Goal: Task Accomplishment & Management: Manage account settings

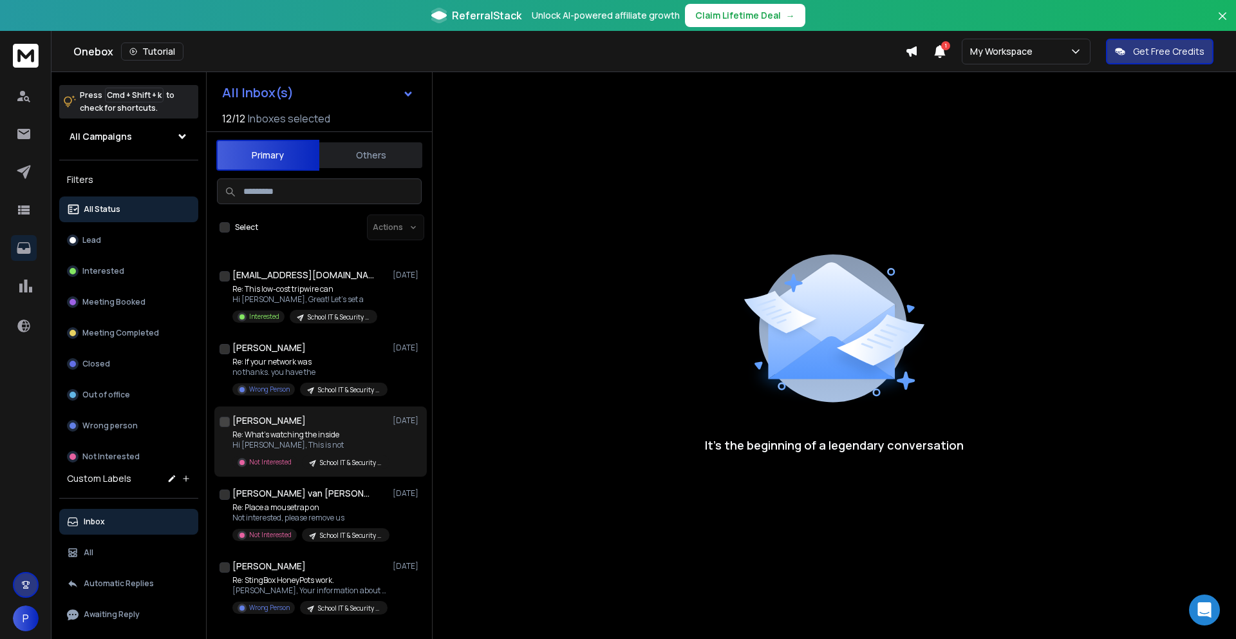
scroll to position [141, 0]
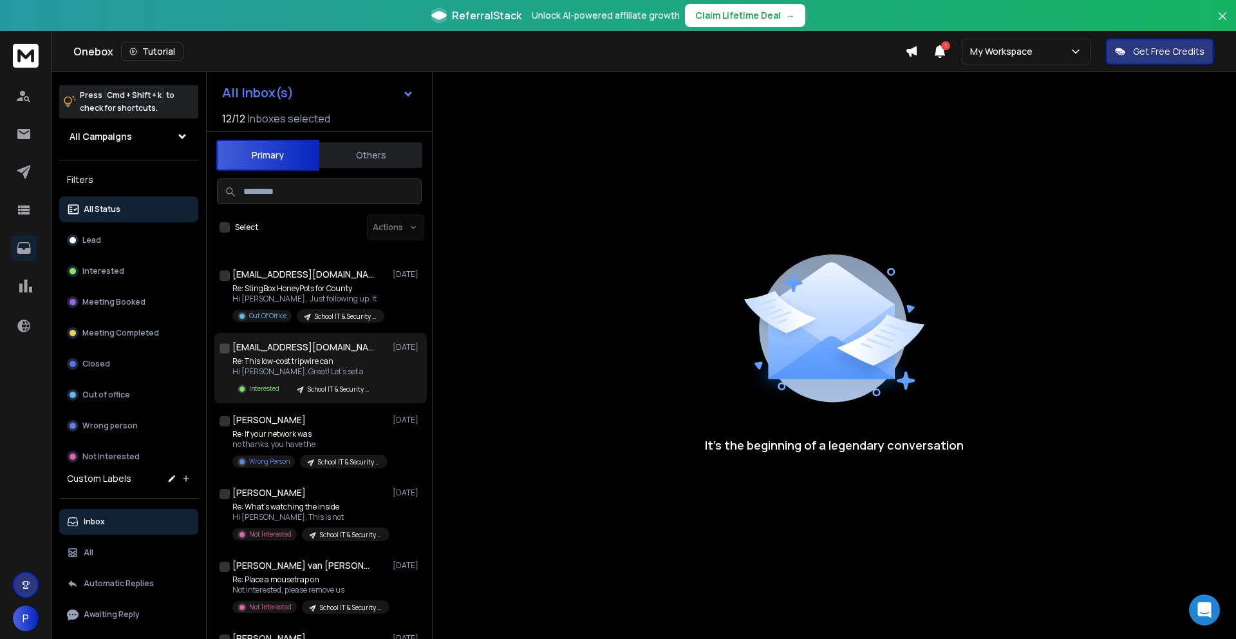
click at [345, 362] on p "Re: This low-cost tripwire can" at bounding box center [304, 361] width 145 height 10
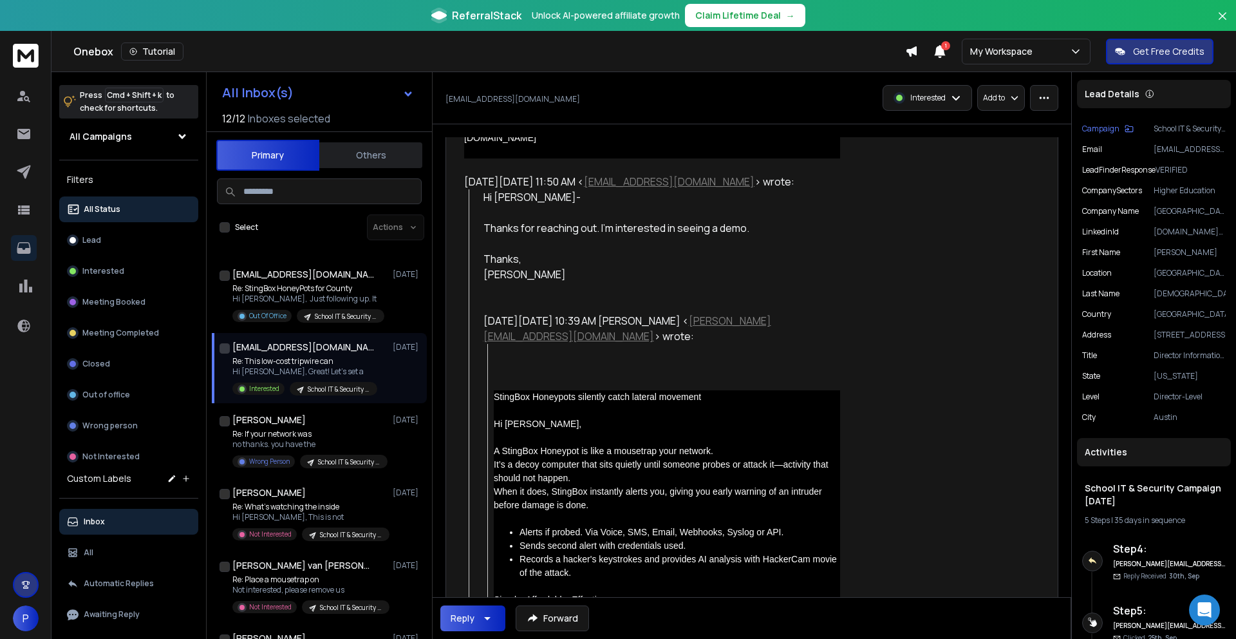
scroll to position [0, 0]
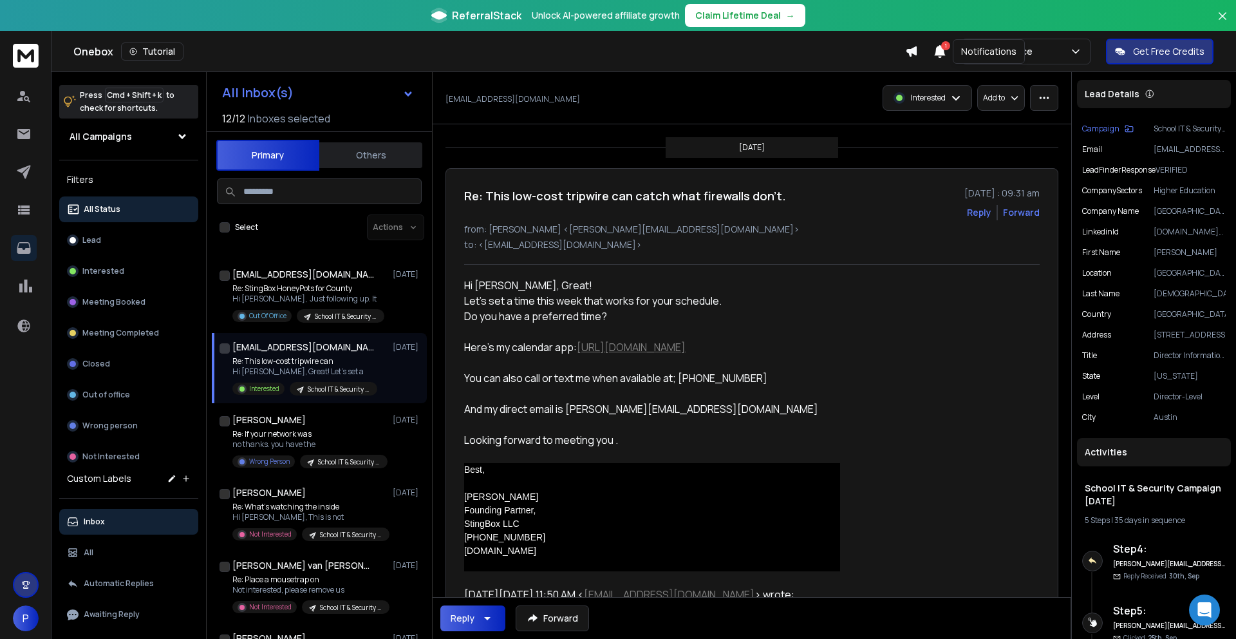
click at [945, 53] on icon at bounding box center [940, 50] width 12 height 13
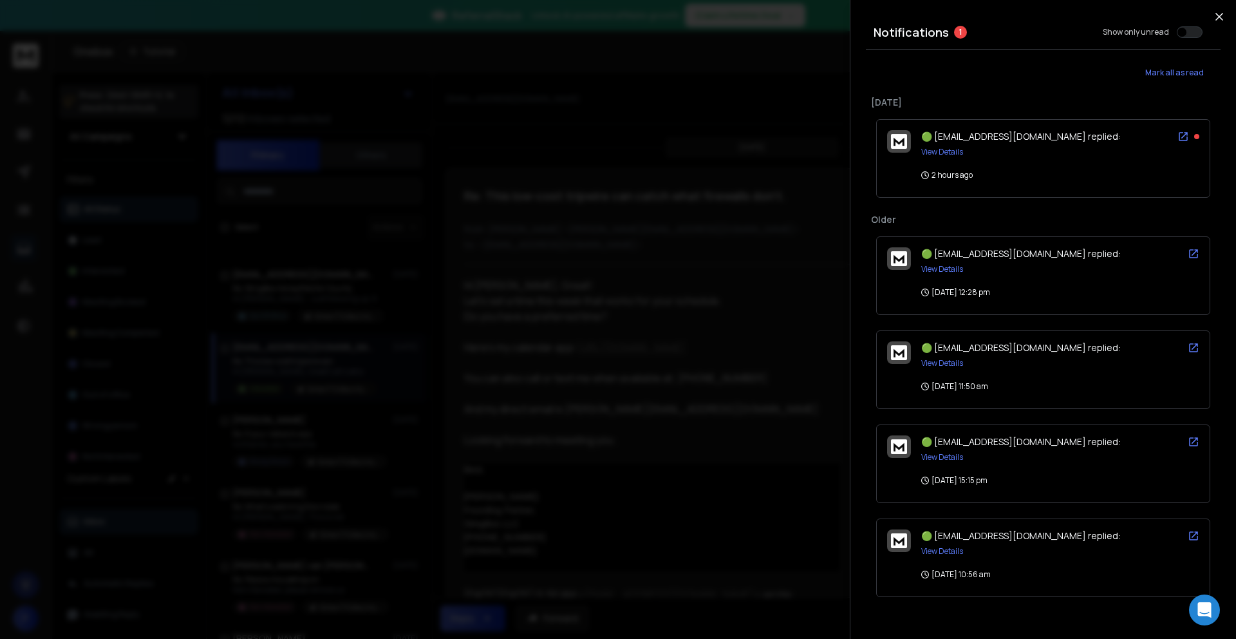
click at [1218, 14] on icon "button" at bounding box center [1219, 17] width 6 height 6
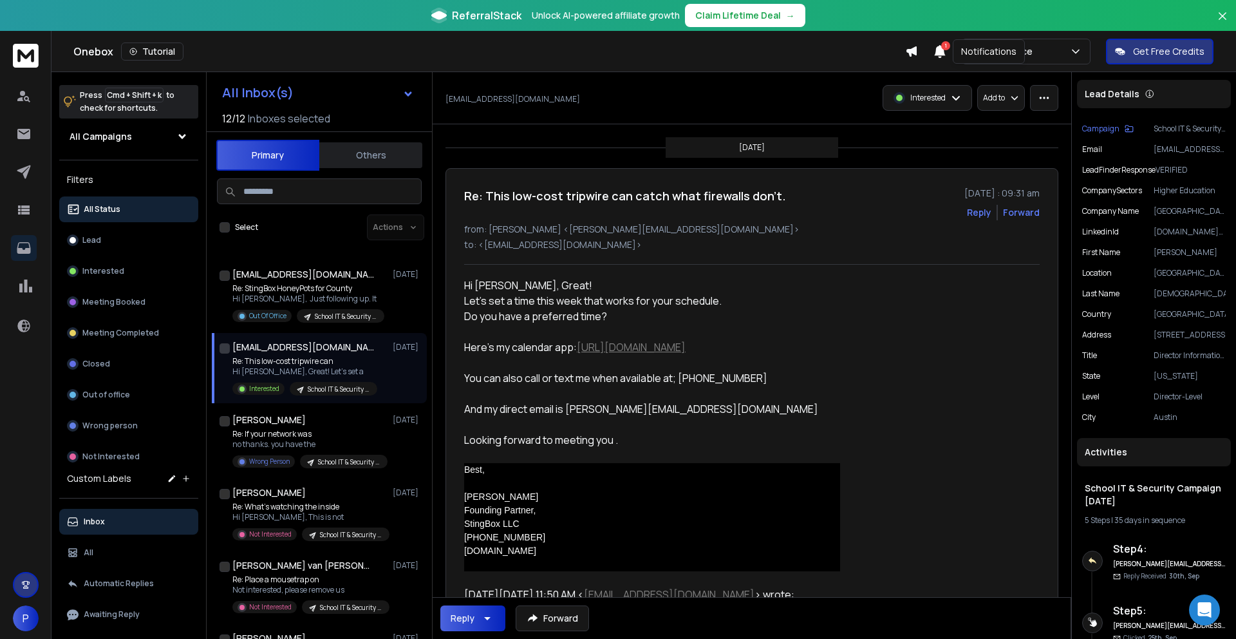
click at [946, 52] on icon at bounding box center [940, 50] width 12 height 13
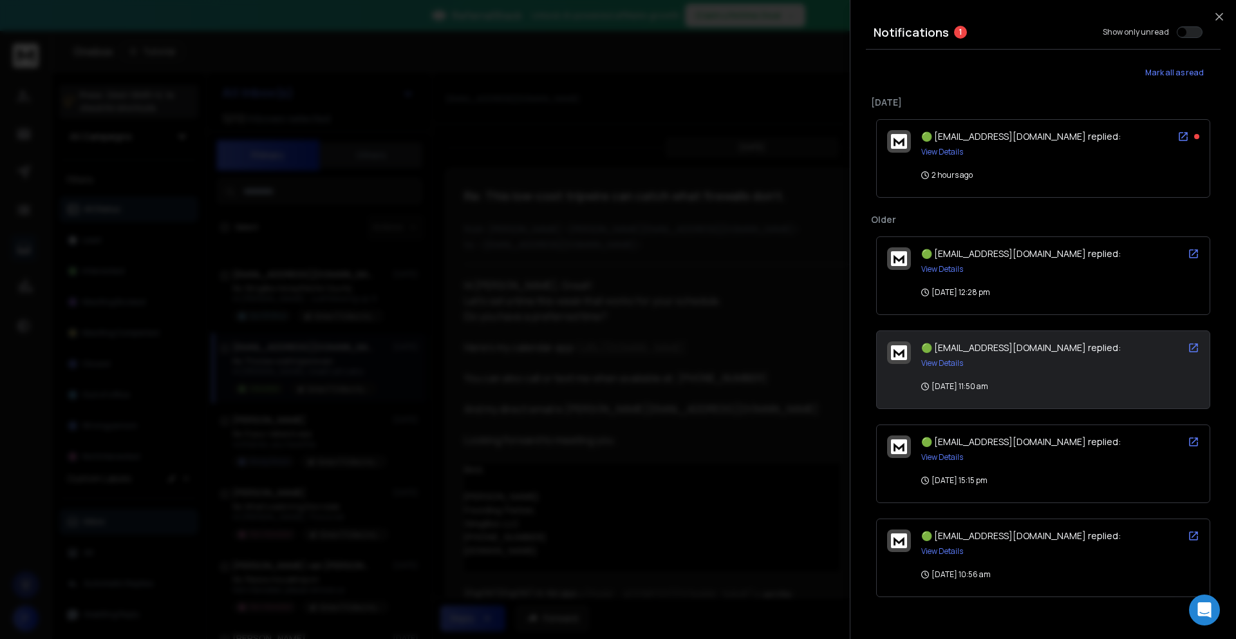
click at [1047, 366] on div "🟢 brantc@stedwards.edu replied: View Details 30 Sep 2025, 11:50 am" at bounding box center [1060, 369] width 278 height 57
click at [961, 361] on div "View Details" at bounding box center [942, 363] width 42 height 10
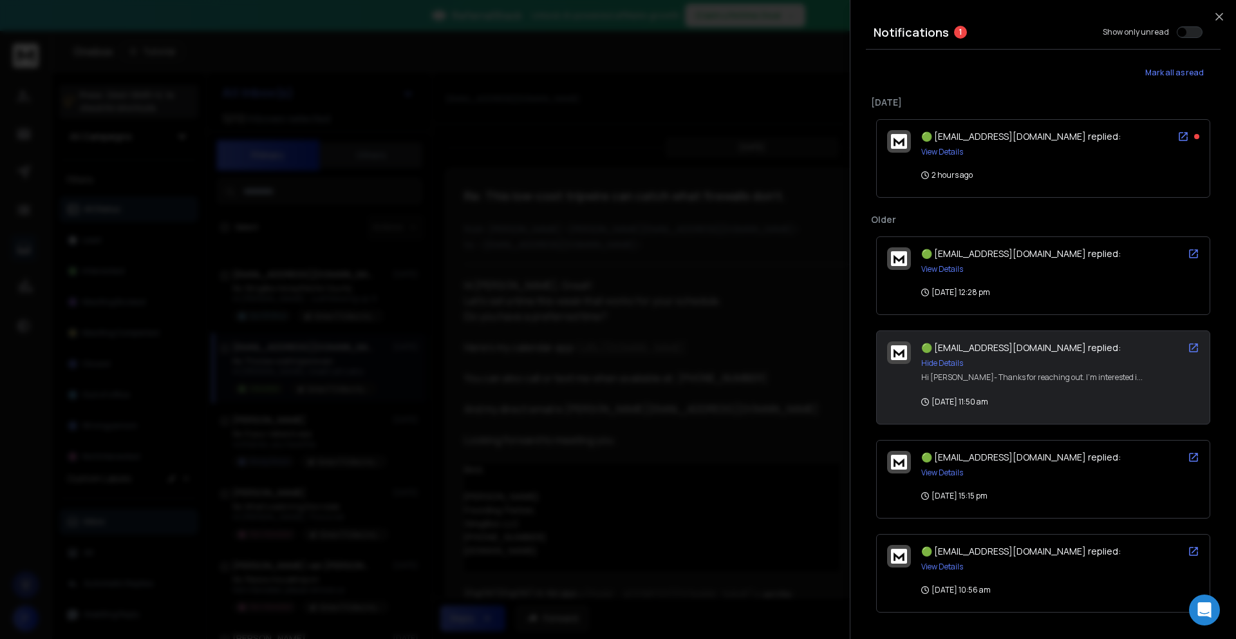
click at [1052, 358] on div "Hide Details Hi Paul- Thanks for reaching out. I'm interested i..." at bounding box center [1032, 369] width 222 height 31
click at [1072, 356] on div "Hide Details Hi Paul- Thanks for reaching out. I'm interested i..." at bounding box center [1032, 369] width 222 height 31
click at [1006, 373] on div "Hi Paul- Thanks for reaching out. I'm interested i..." at bounding box center [1032, 377] width 222 height 10
drag, startPoint x: 1033, startPoint y: 346, endPoint x: 1056, endPoint y: 345, distance: 23.3
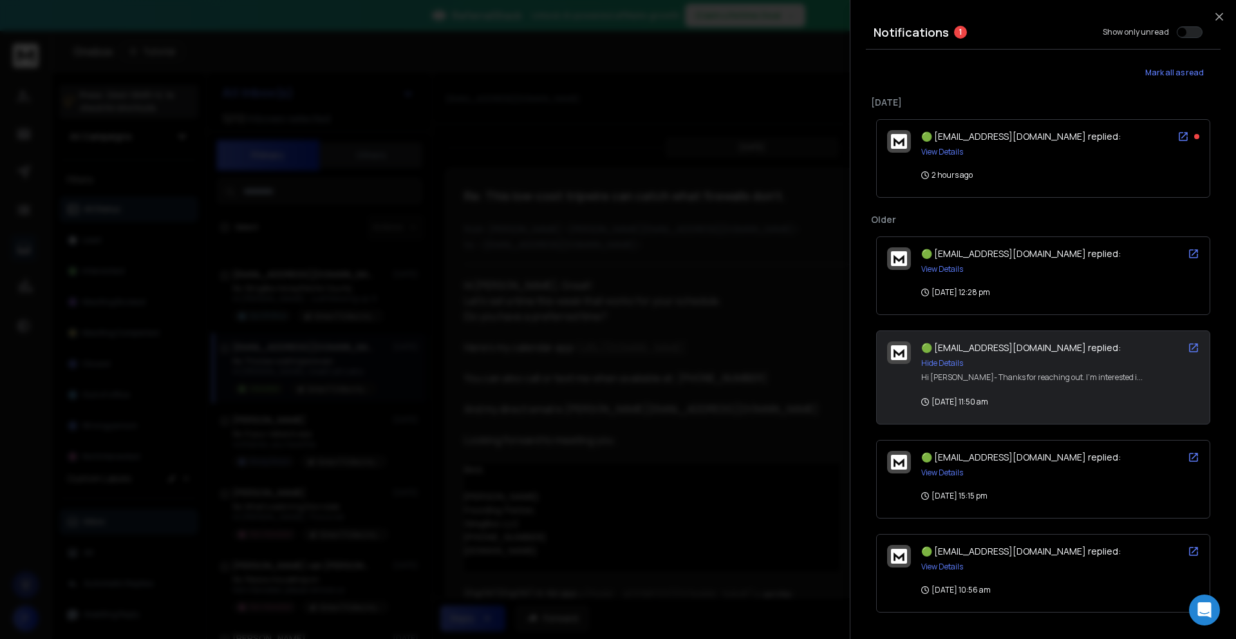
click at [1034, 346] on span "🟢 brantc@stedwards.edu replied:" at bounding box center [1021, 347] width 200 height 12
click at [1189, 346] on icon at bounding box center [1194, 348] width 12 height 12
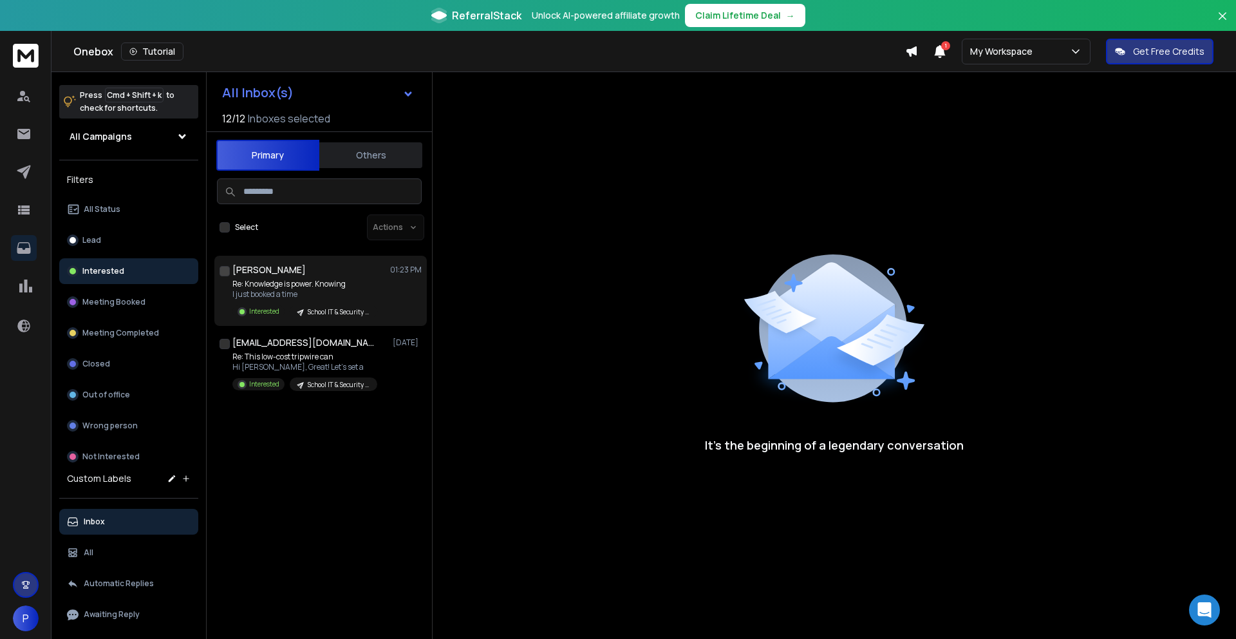
click at [310, 274] on div "[PERSON_NAME] 01:23 PM" at bounding box center [326, 269] width 189 height 13
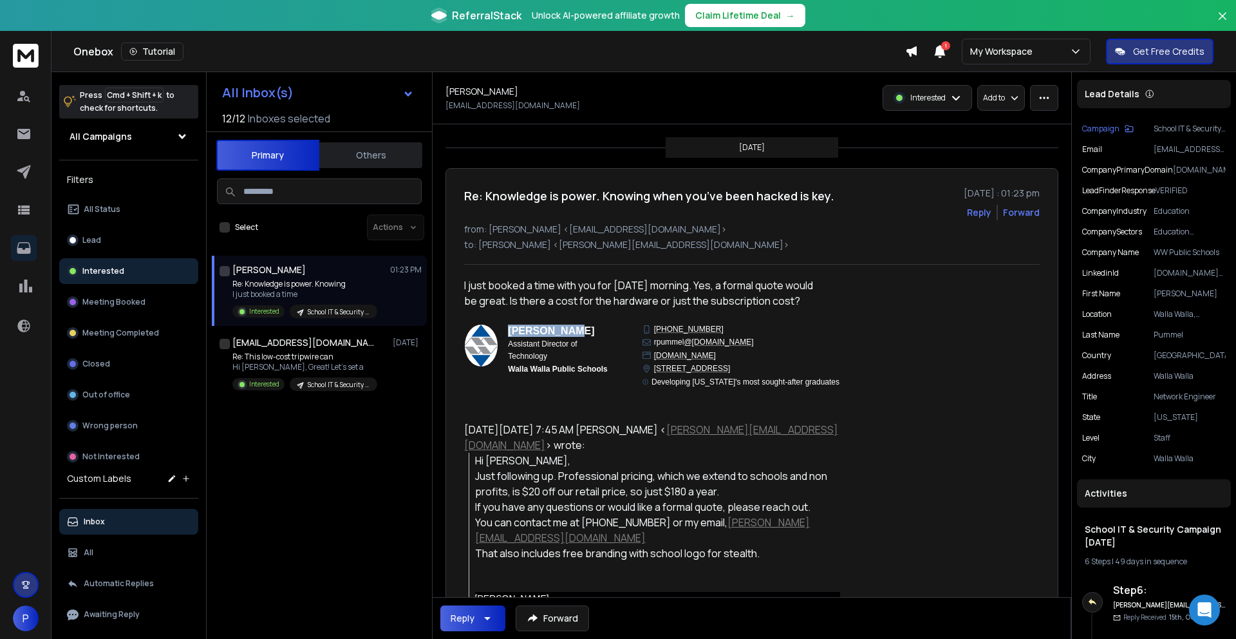
drag, startPoint x: 516, startPoint y: 330, endPoint x: 578, endPoint y: 336, distance: 61.5
click at [578, 336] on td "[PERSON_NAME] Assistant Director of Technology Walla Walla Public Schools" at bounding box center [575, 358] width 134 height 66
copy span "[PERSON_NAME]"
